Goal: Check status

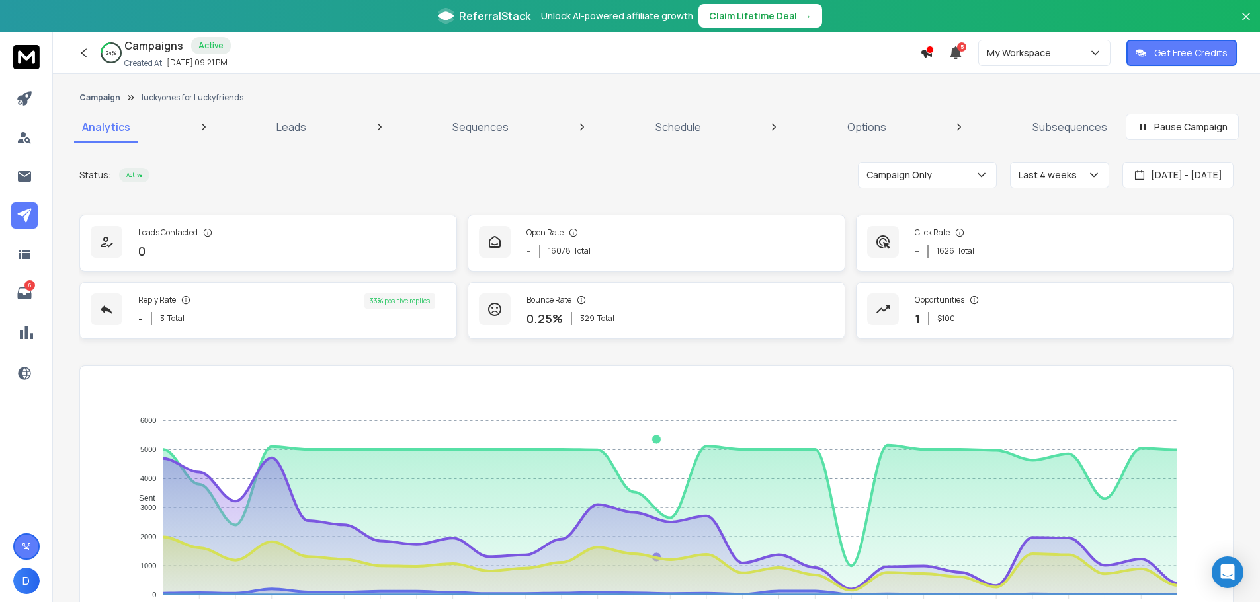
scroll to position [599, 0]
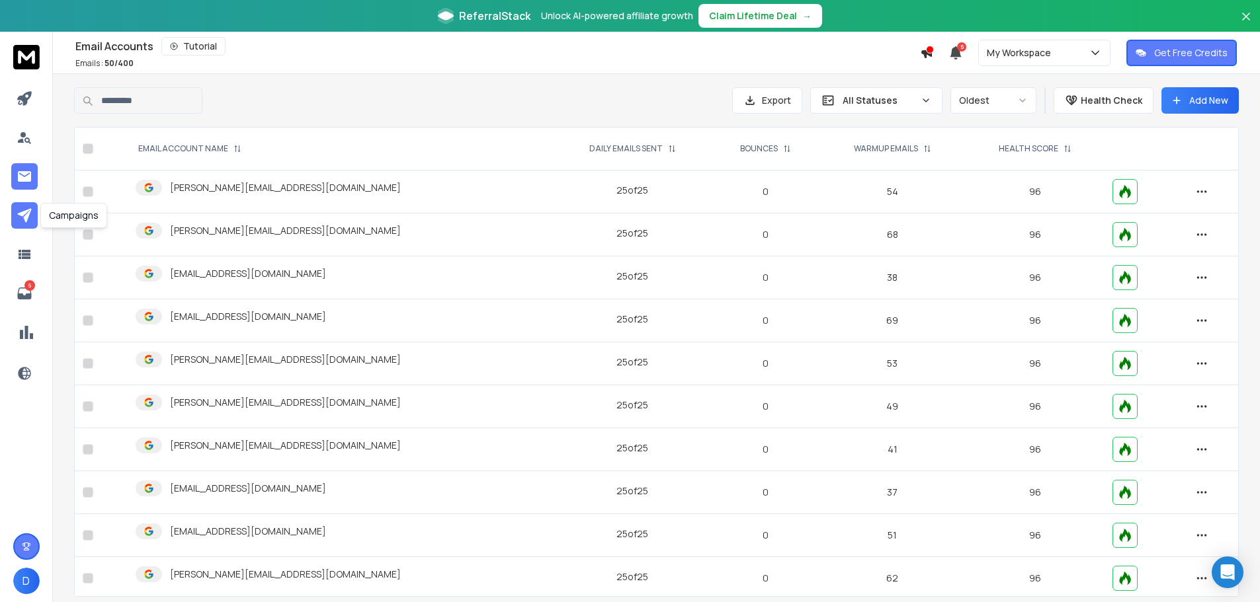
click at [34, 218] on link at bounding box center [24, 215] width 26 height 26
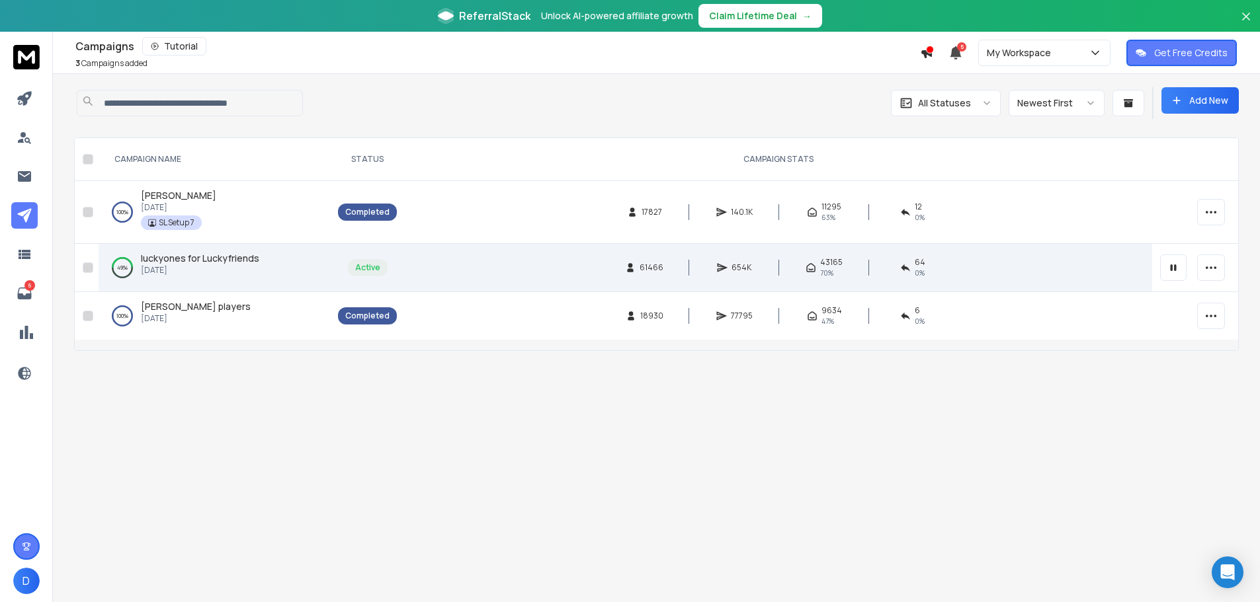
click at [270, 269] on div "49 % luckyones for Luckyfriends [DATE]" at bounding box center [214, 268] width 205 height 32
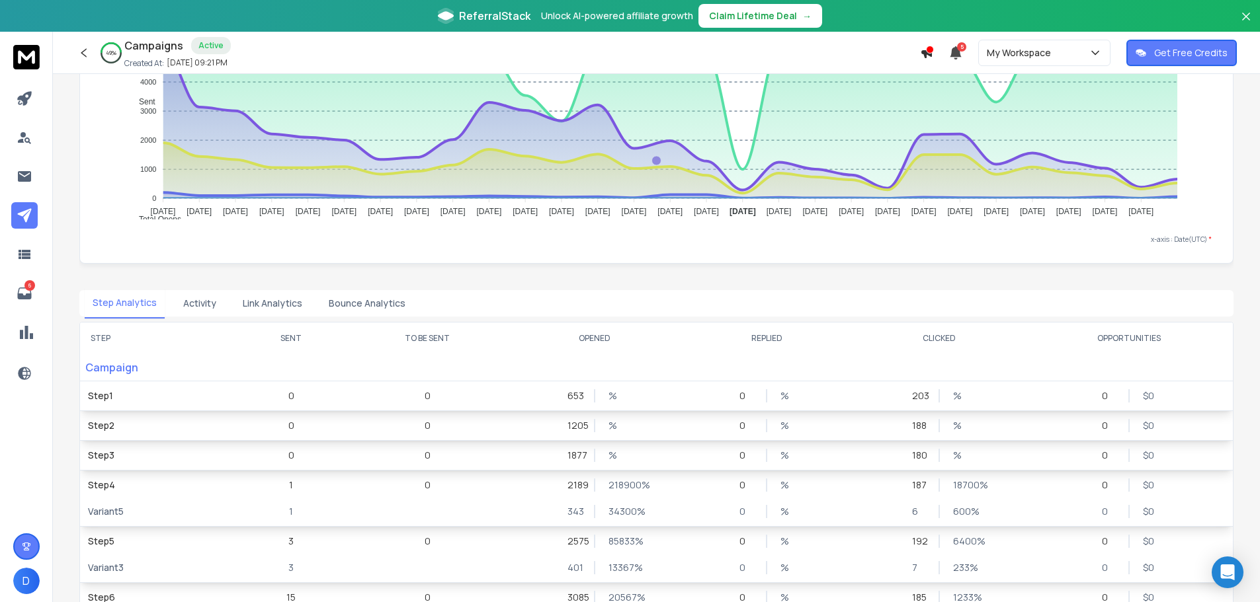
scroll to position [257, 0]
